Goal: Navigation & Orientation: Find specific page/section

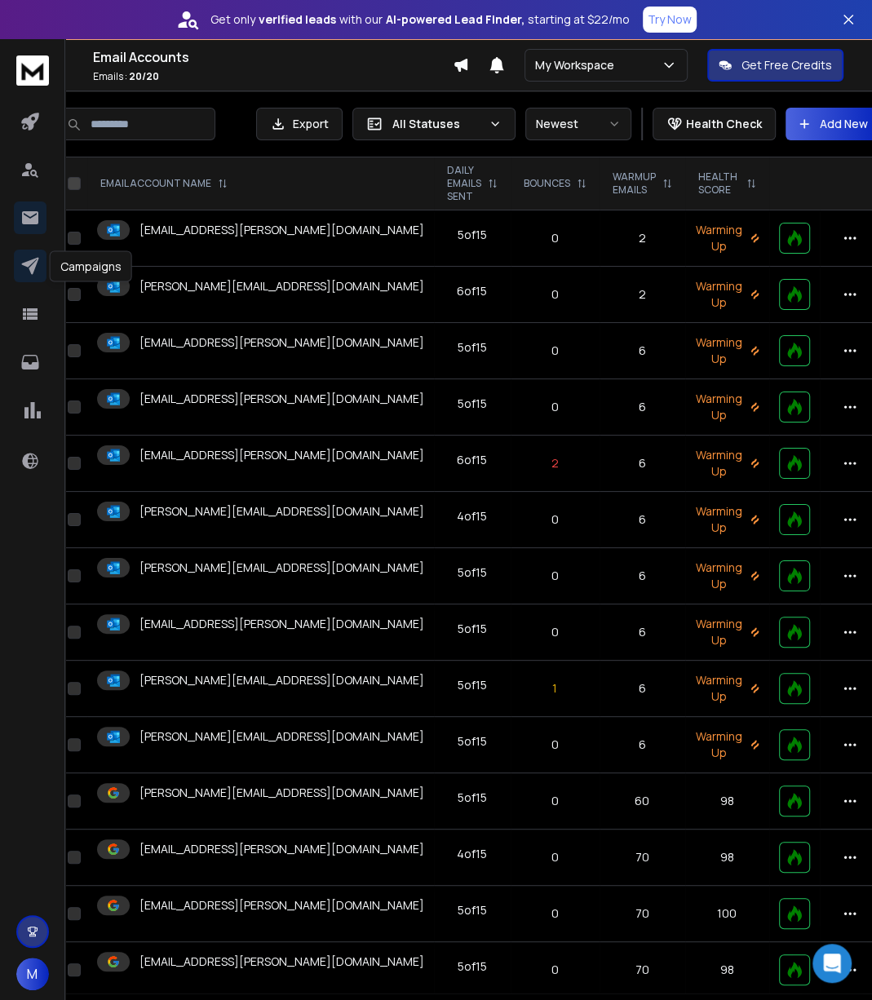
click at [38, 260] on icon at bounding box center [30, 266] width 20 height 20
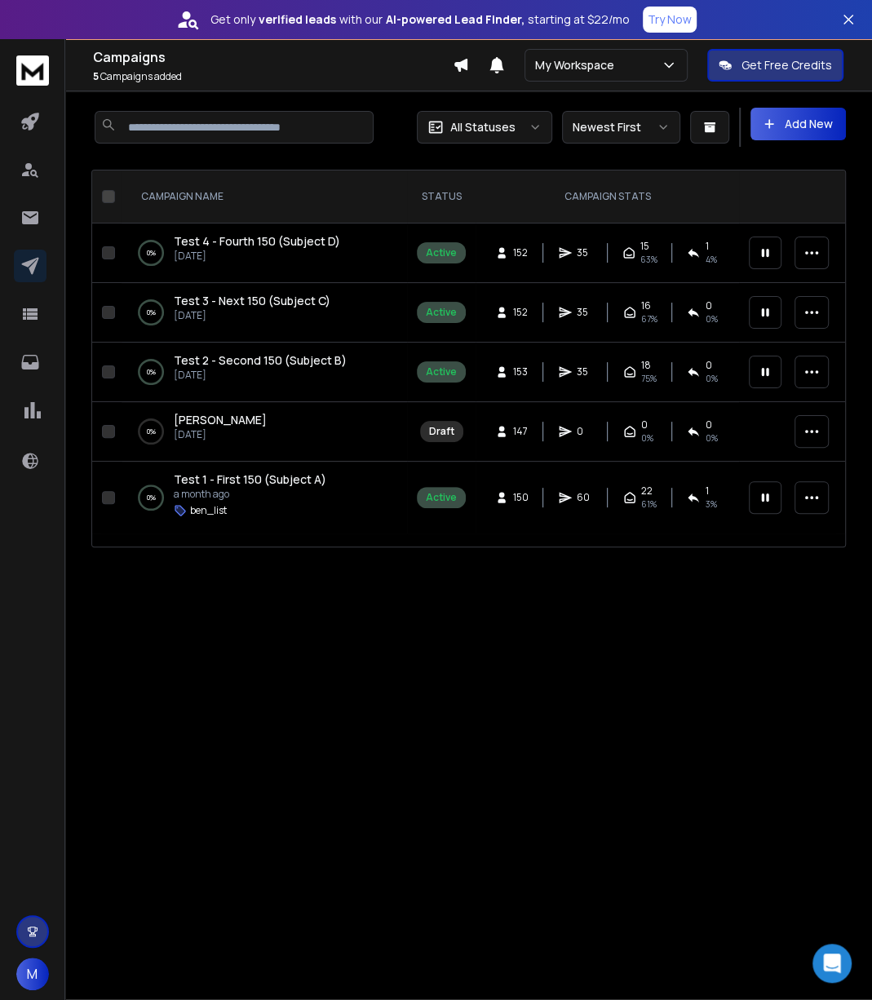
click at [276, 488] on p "a month ago" at bounding box center [250, 494] width 153 height 13
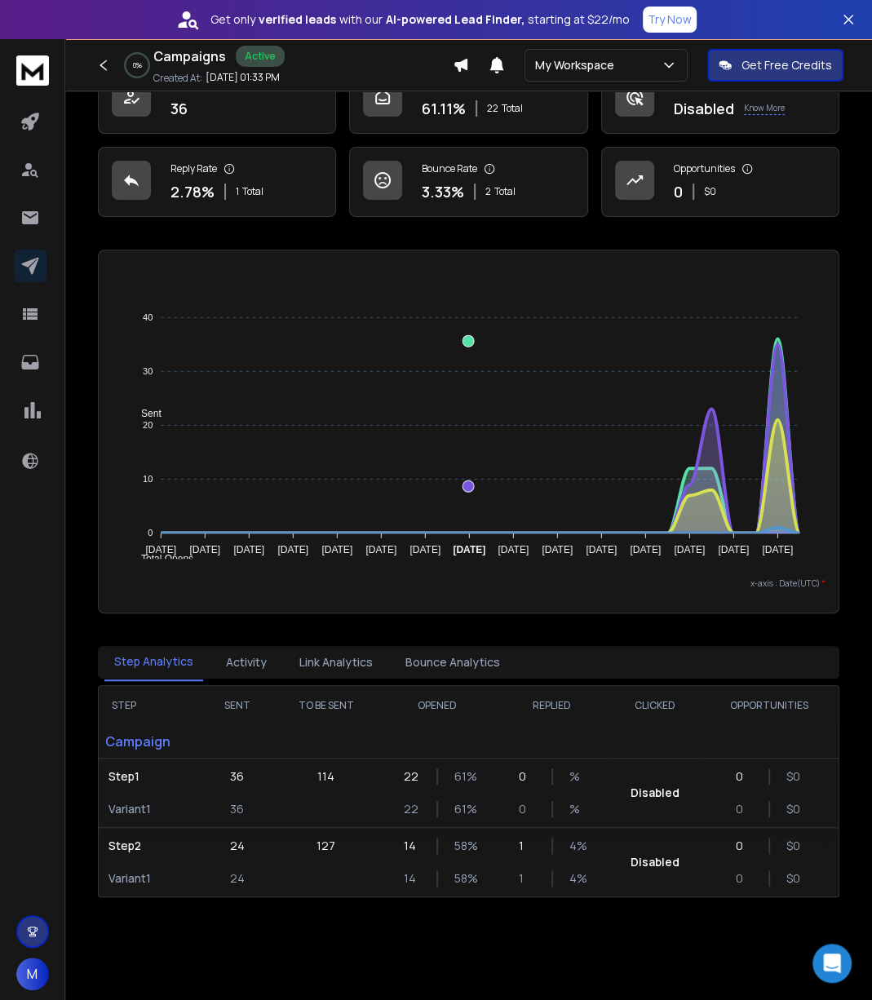
scroll to position [222, 0]
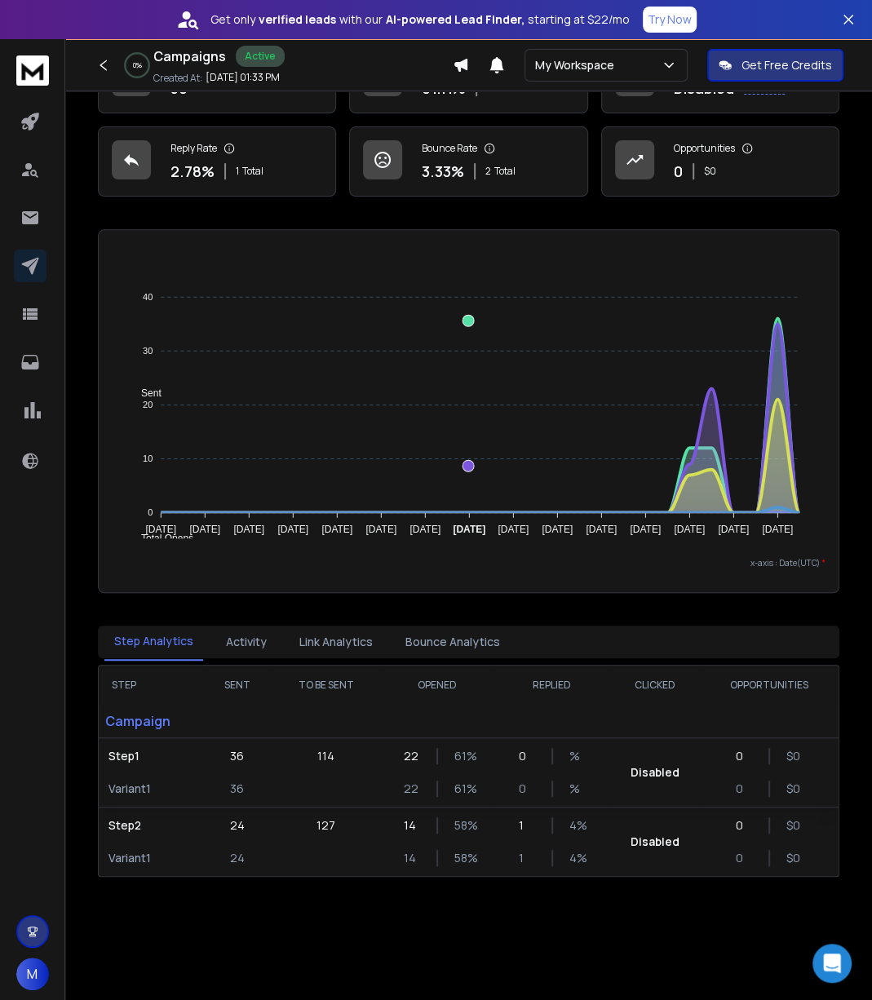
click at [239, 636] on button "Activity" at bounding box center [246, 642] width 60 height 36
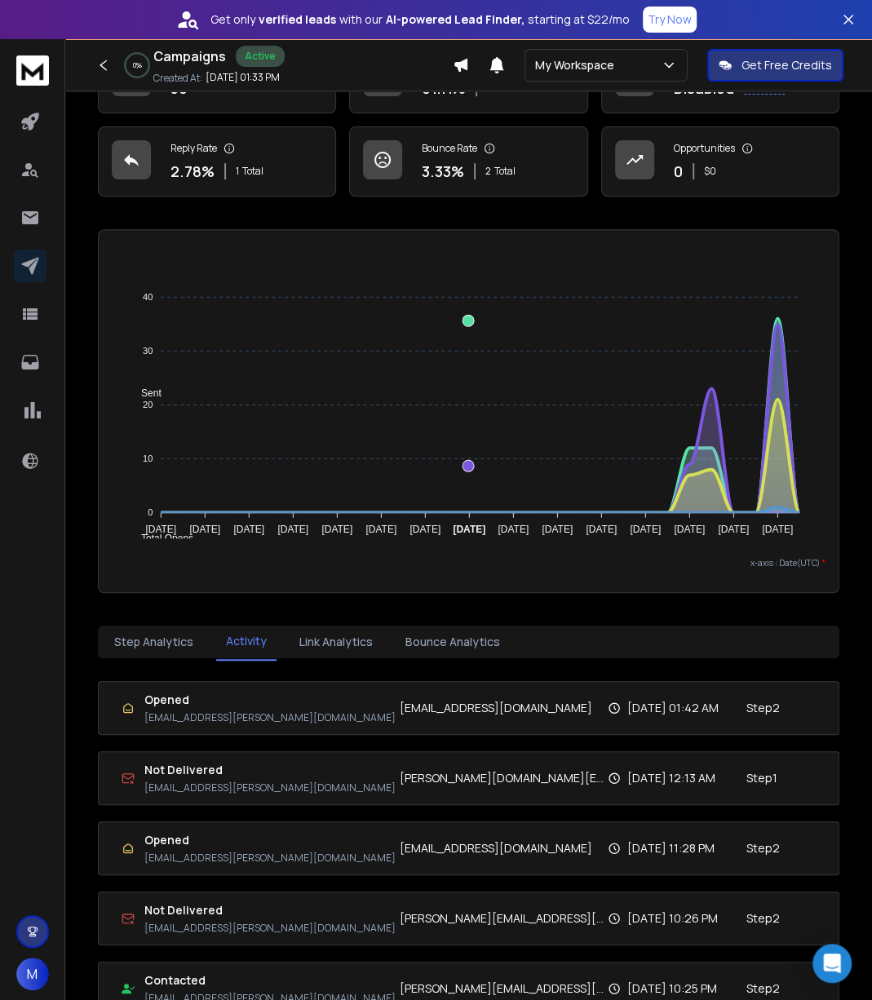
click at [330, 644] on button "Link Analytics" at bounding box center [336, 642] width 93 height 36
click at [246, 637] on button "Activity" at bounding box center [246, 642] width 60 height 38
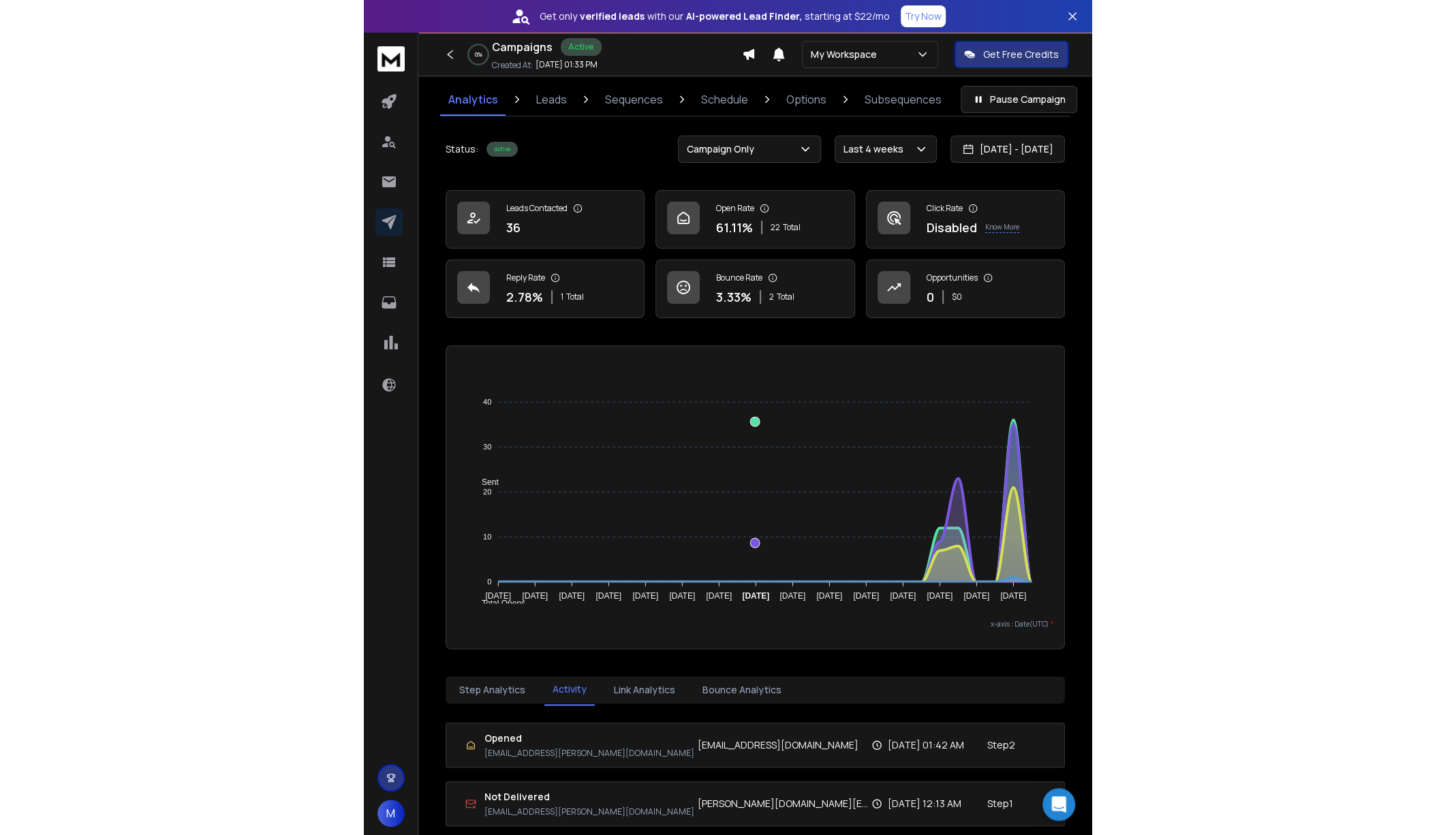
scroll to position [0, 0]
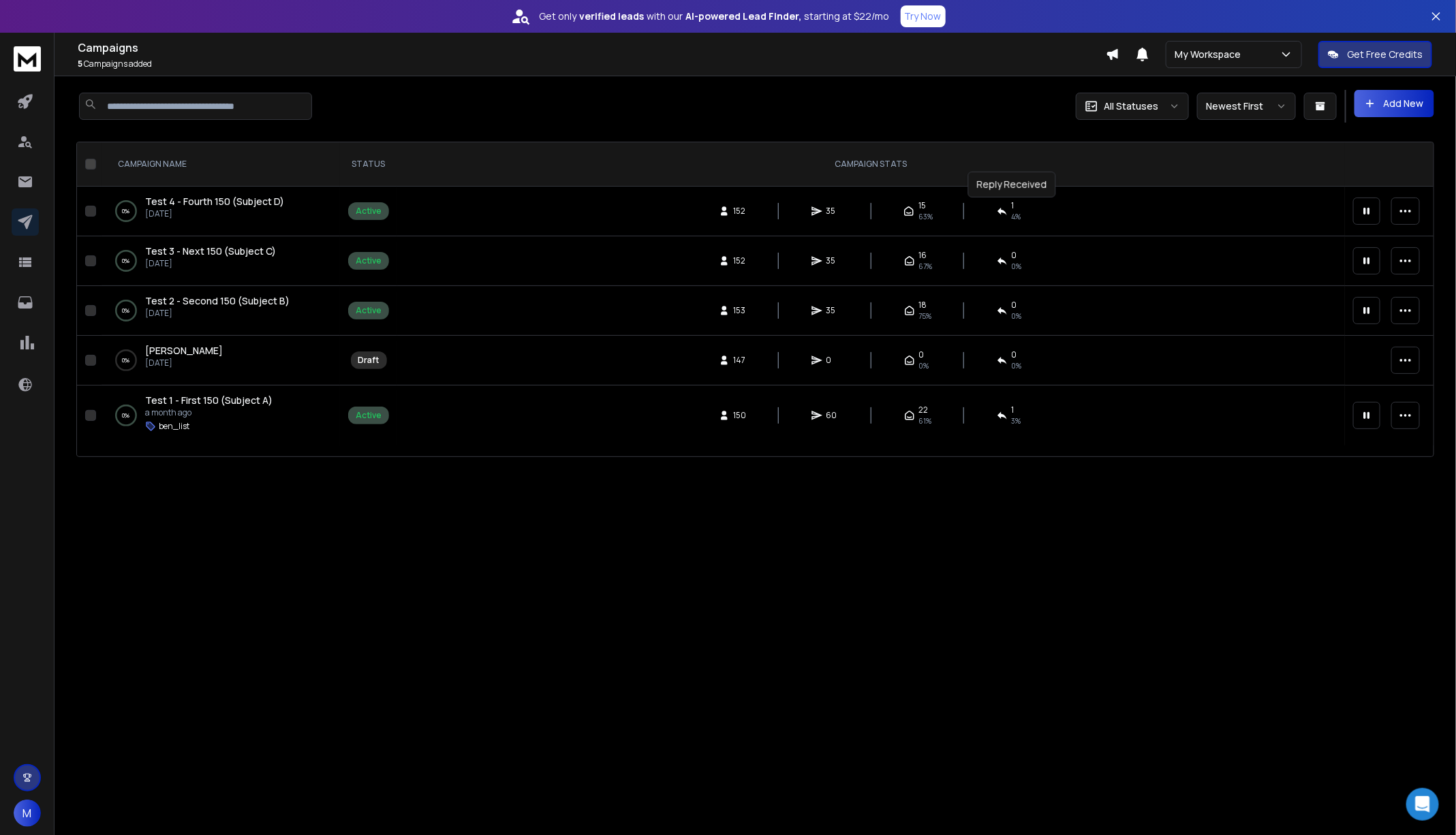
click at [728, 205] on icon at bounding box center [1002, 210] width 13 height 13
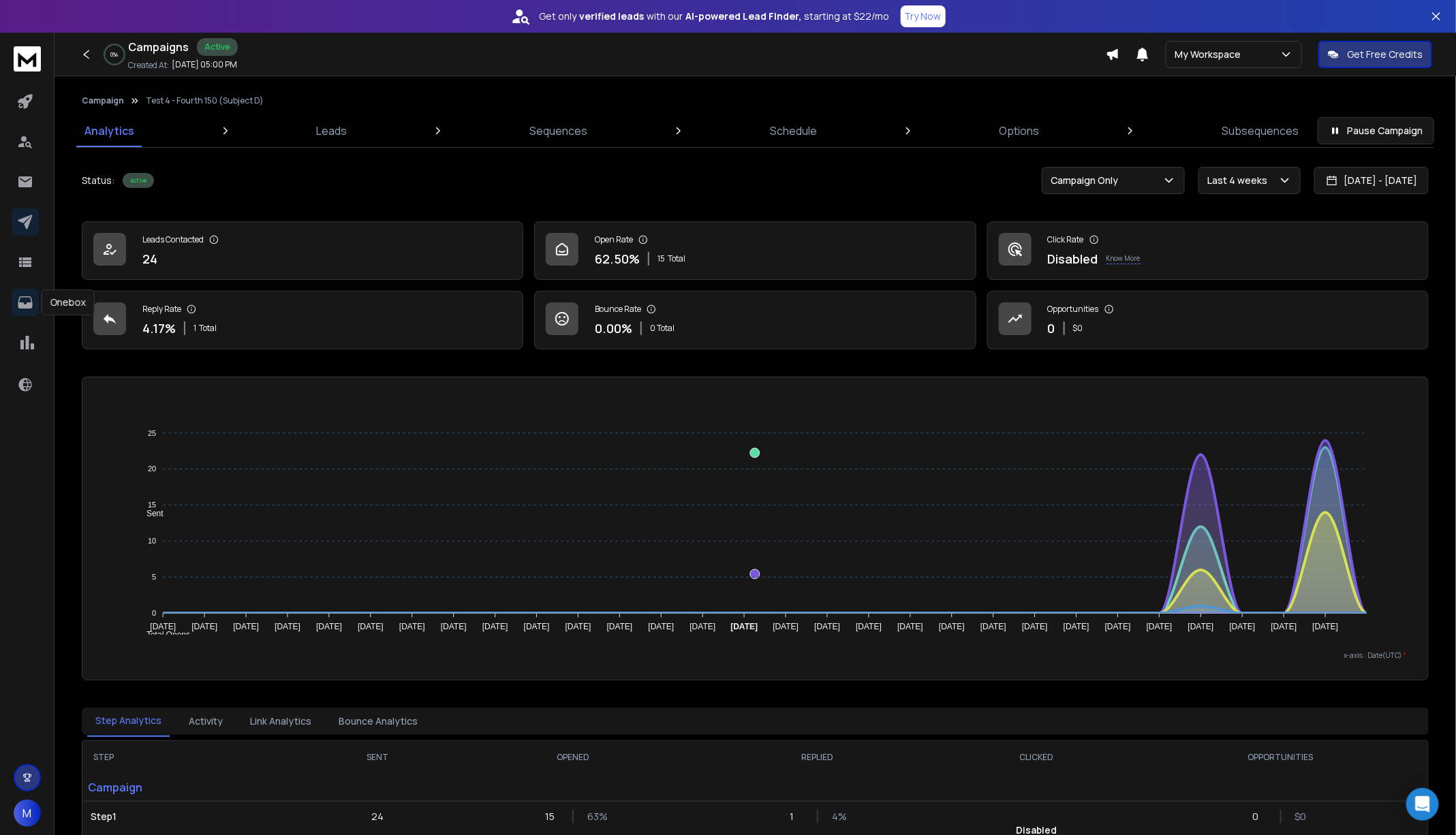
click at [24, 305] on icon at bounding box center [24, 302] width 14 height 13
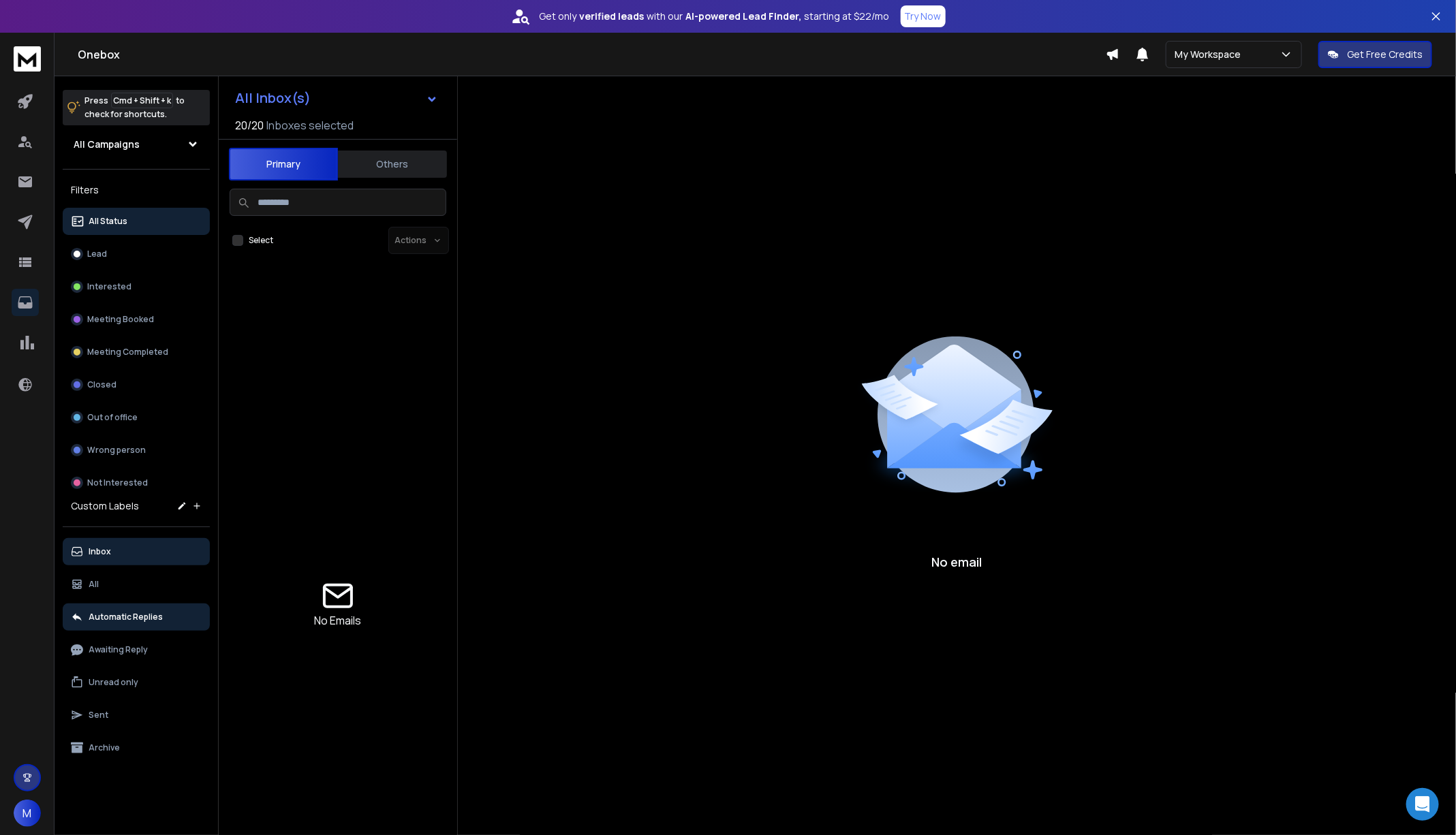
click at [113, 615] on p "Automatic Replies" at bounding box center [125, 616] width 74 height 11
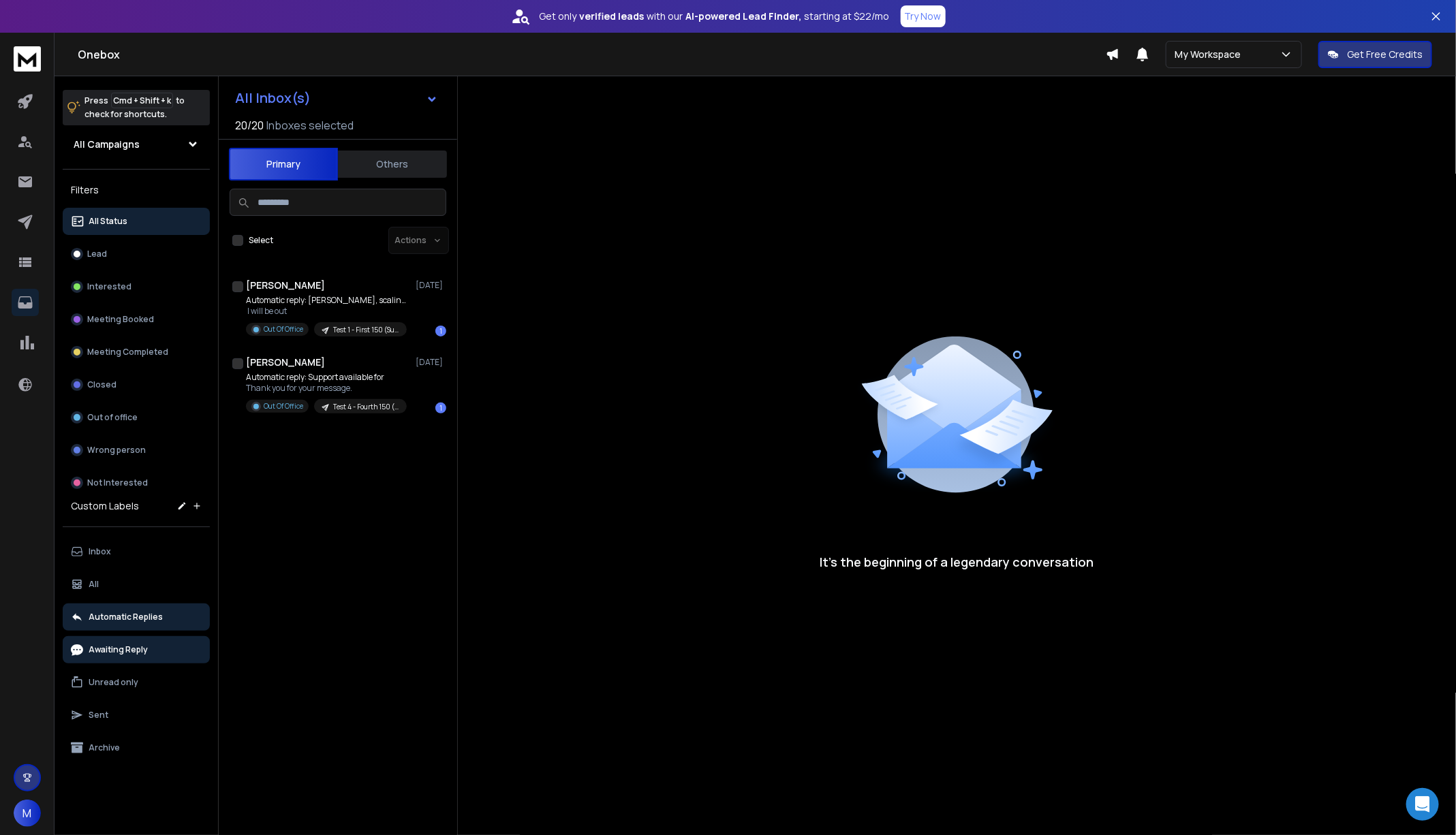
click at [115, 652] on p "Awaiting Reply" at bounding box center [118, 650] width 59 height 11
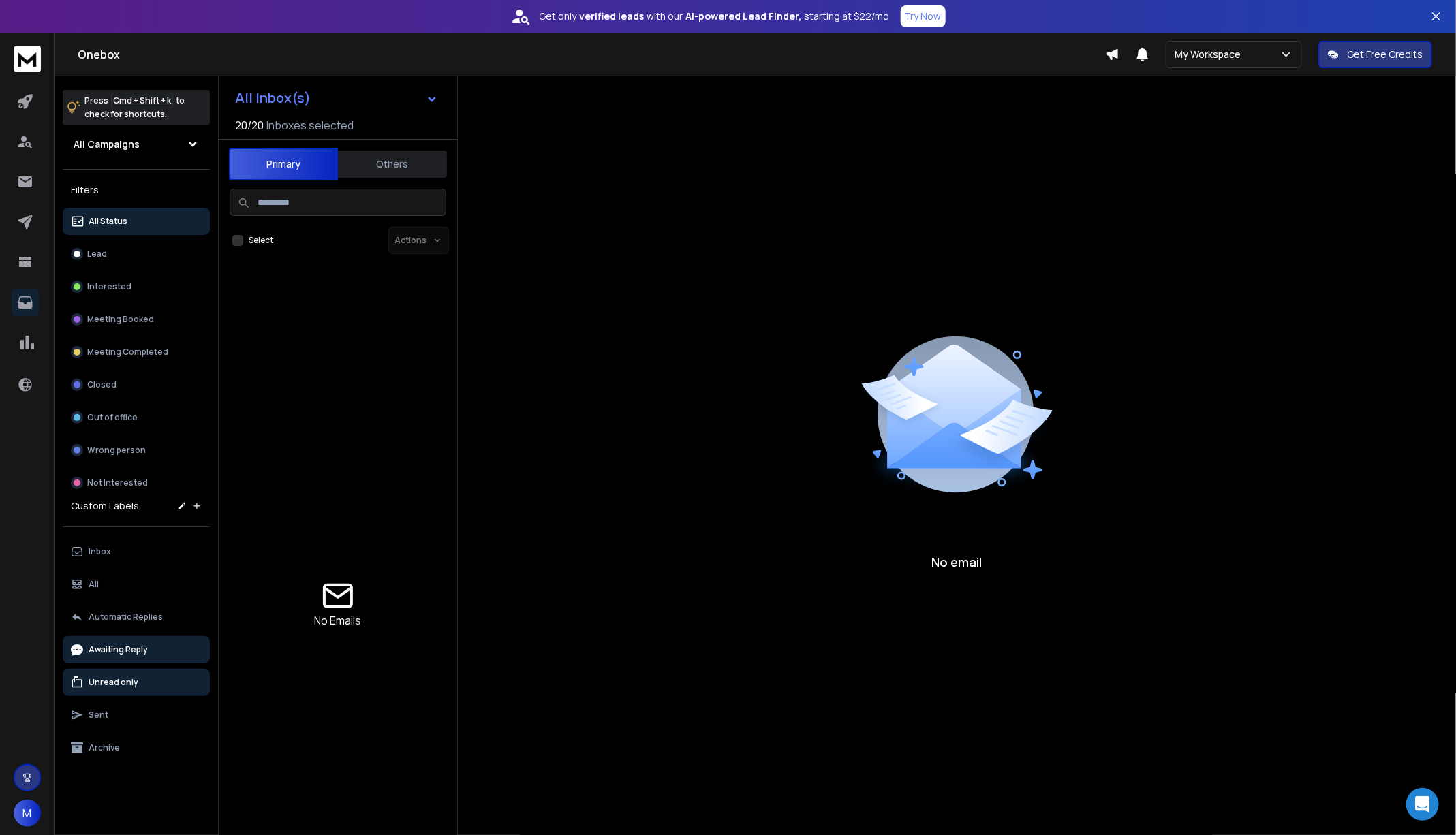
click at [106, 679] on p "Unread only" at bounding box center [114, 682] width 50 height 11
click at [108, 552] on p "Inbox" at bounding box center [99, 551] width 23 height 11
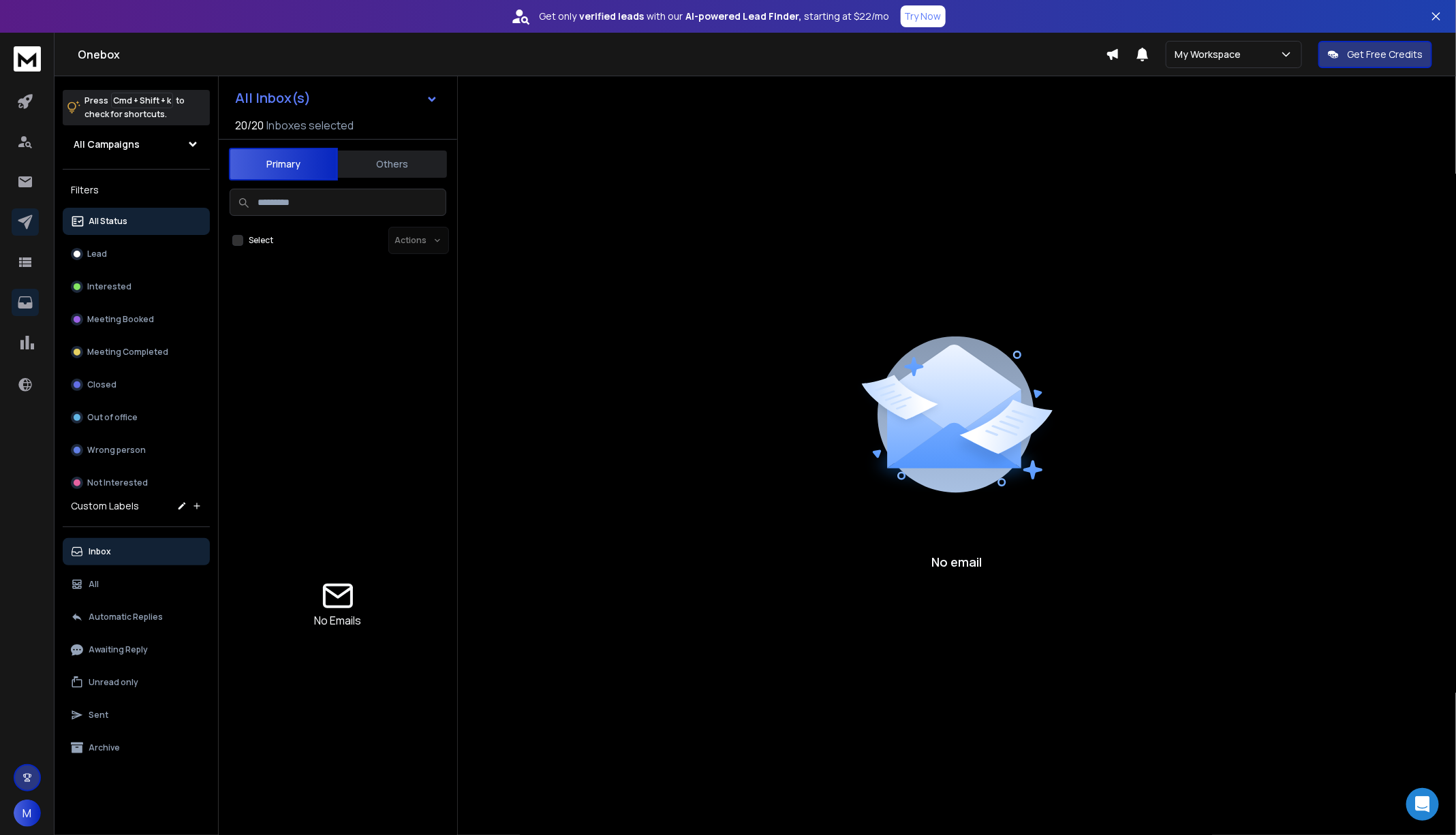
click at [26, 220] on icon at bounding box center [25, 222] width 17 height 17
